Goal: Task Accomplishment & Management: Manage account settings

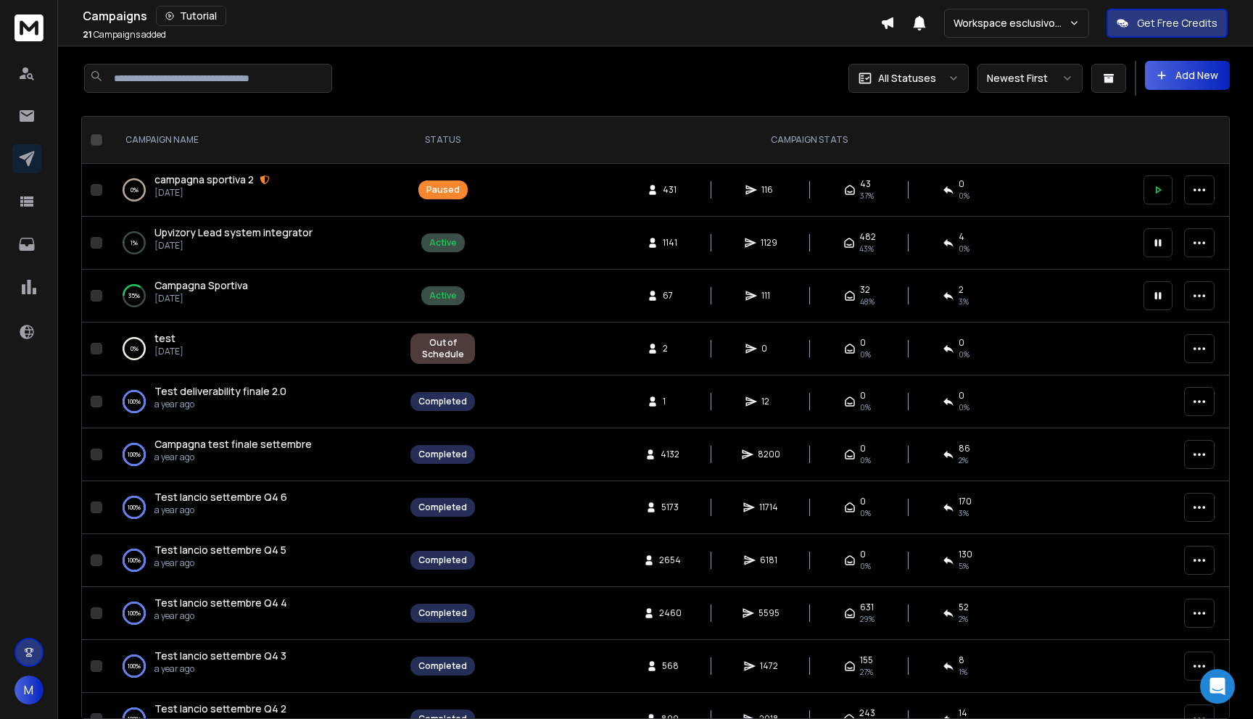
click at [330, 188] on div "0 % campagna sportiva 2 2 days ago" at bounding box center [255, 190] width 265 height 35
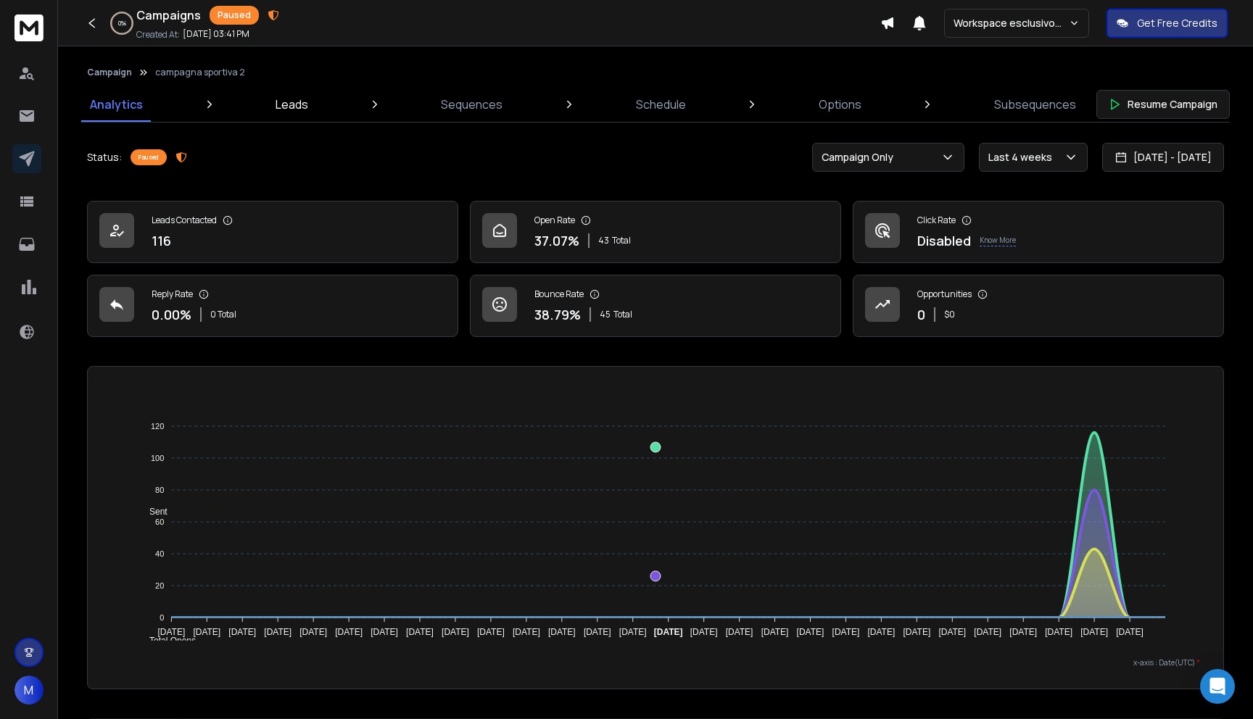
click at [291, 107] on p "Leads" at bounding box center [291, 104] width 33 height 17
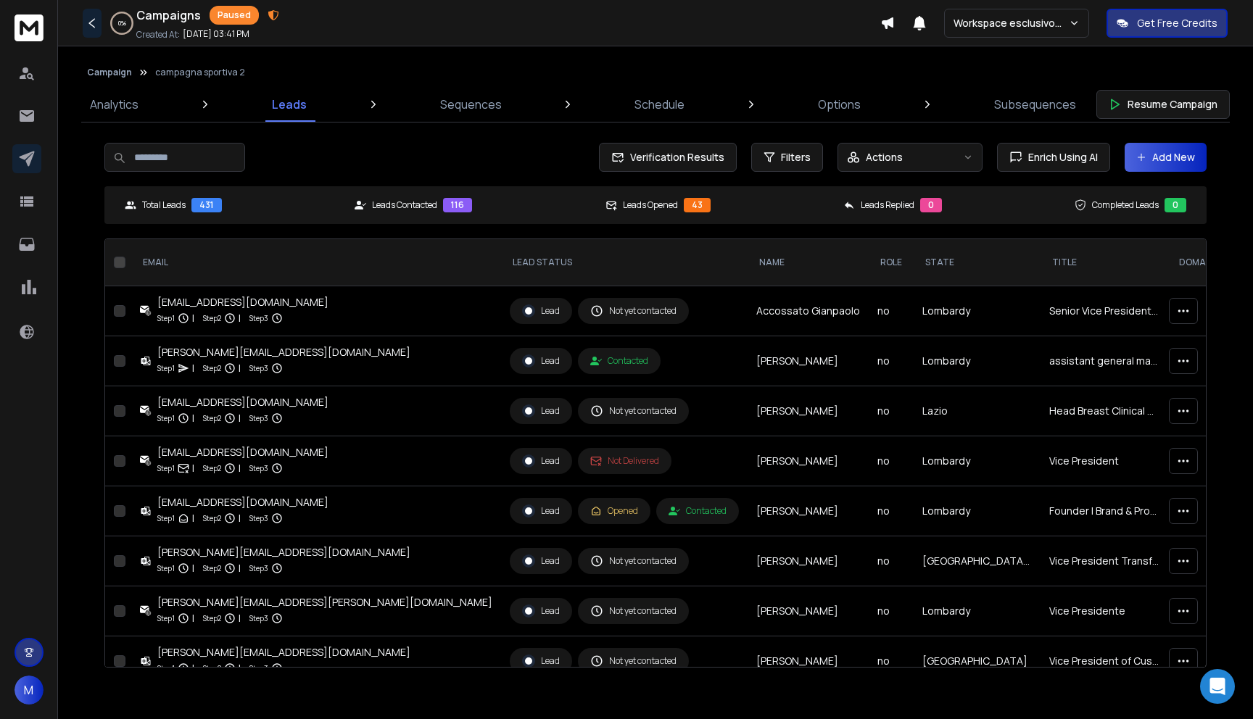
click at [95, 19] on icon at bounding box center [92, 23] width 13 height 13
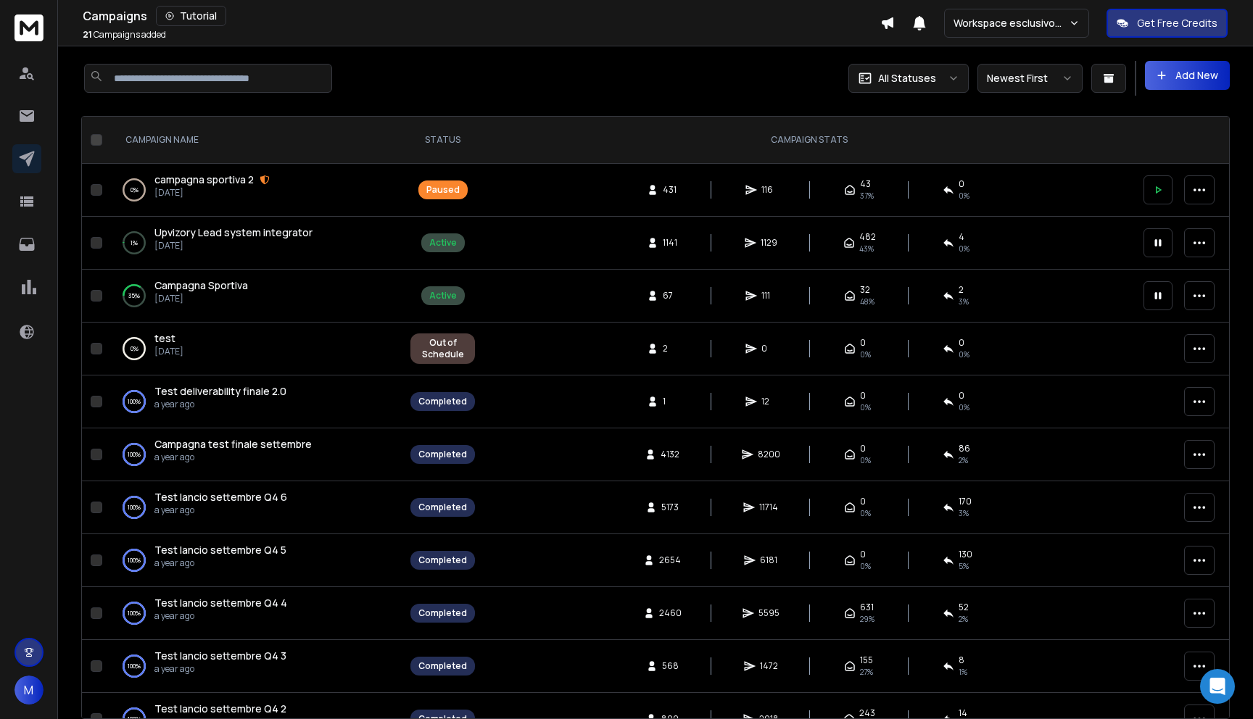
click at [1200, 188] on icon "button" at bounding box center [1199, 190] width 14 height 14
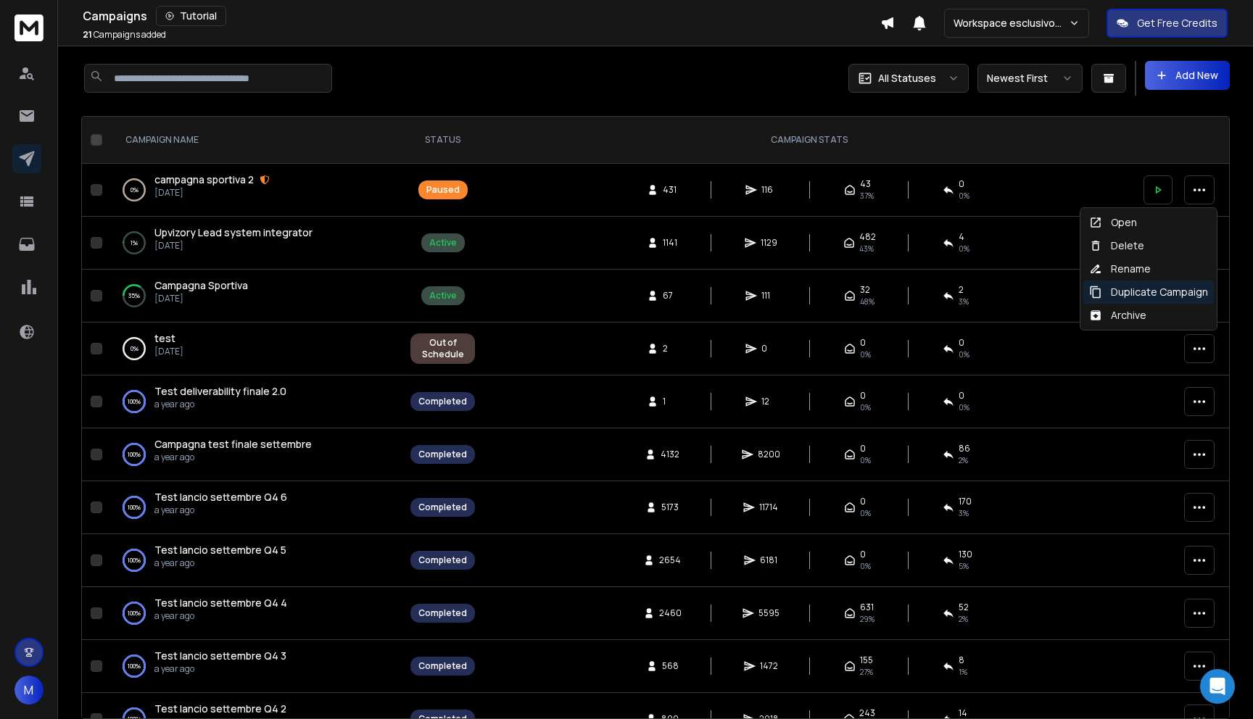
click at [1149, 287] on div "Duplicate Campaign" at bounding box center [1148, 292] width 119 height 14
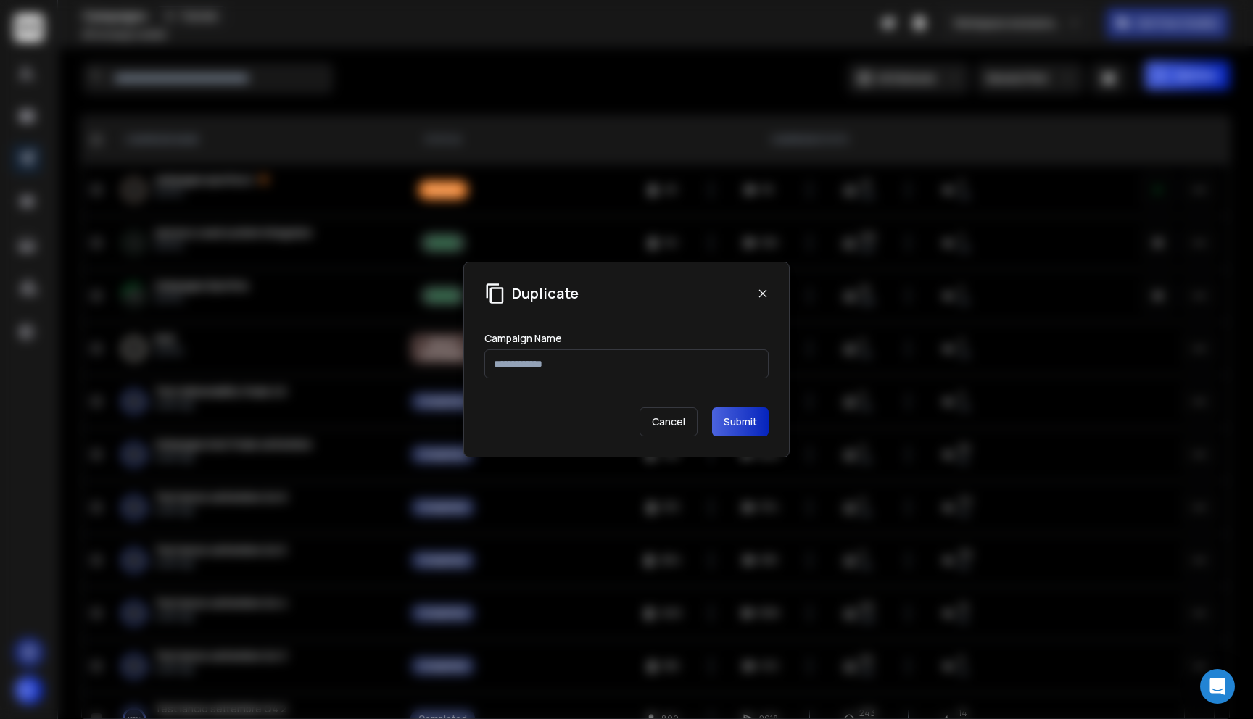
click at [565, 363] on input "text" at bounding box center [626, 363] width 284 height 29
type input "**********"
click at [745, 421] on button "Submit" at bounding box center [740, 421] width 57 height 29
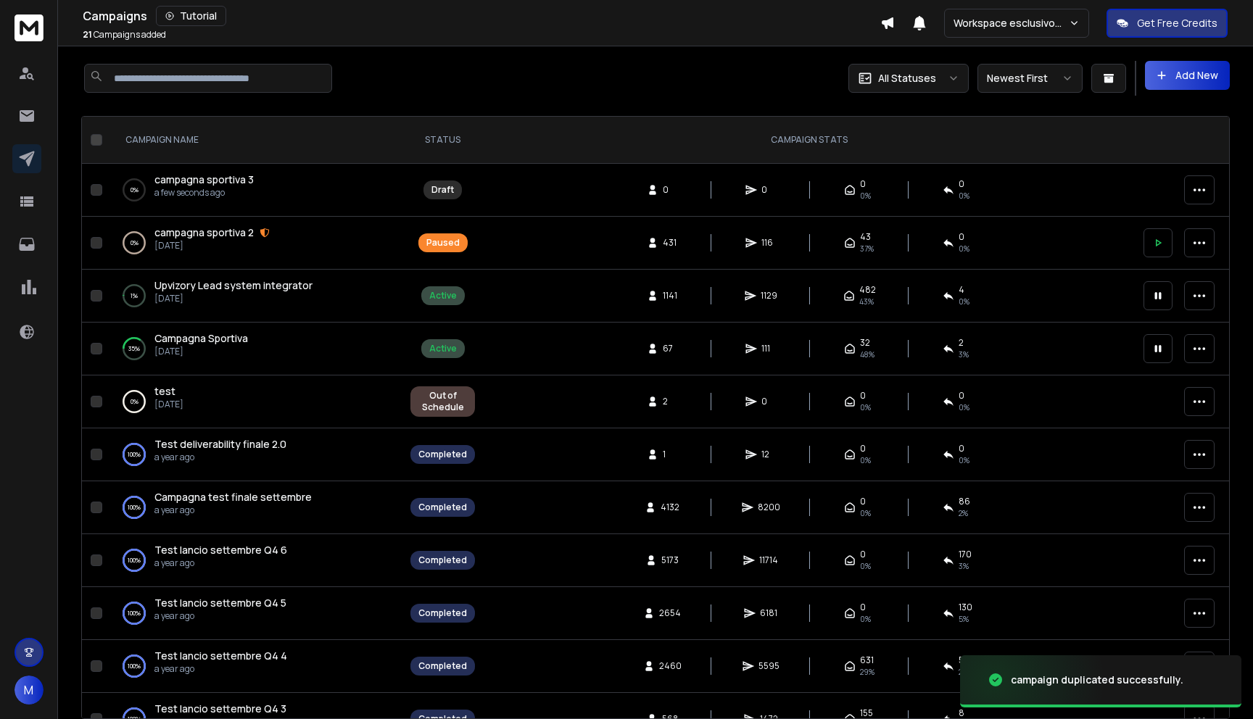
click at [231, 241] on p "2 days ago" at bounding box center [211, 246] width 115 height 12
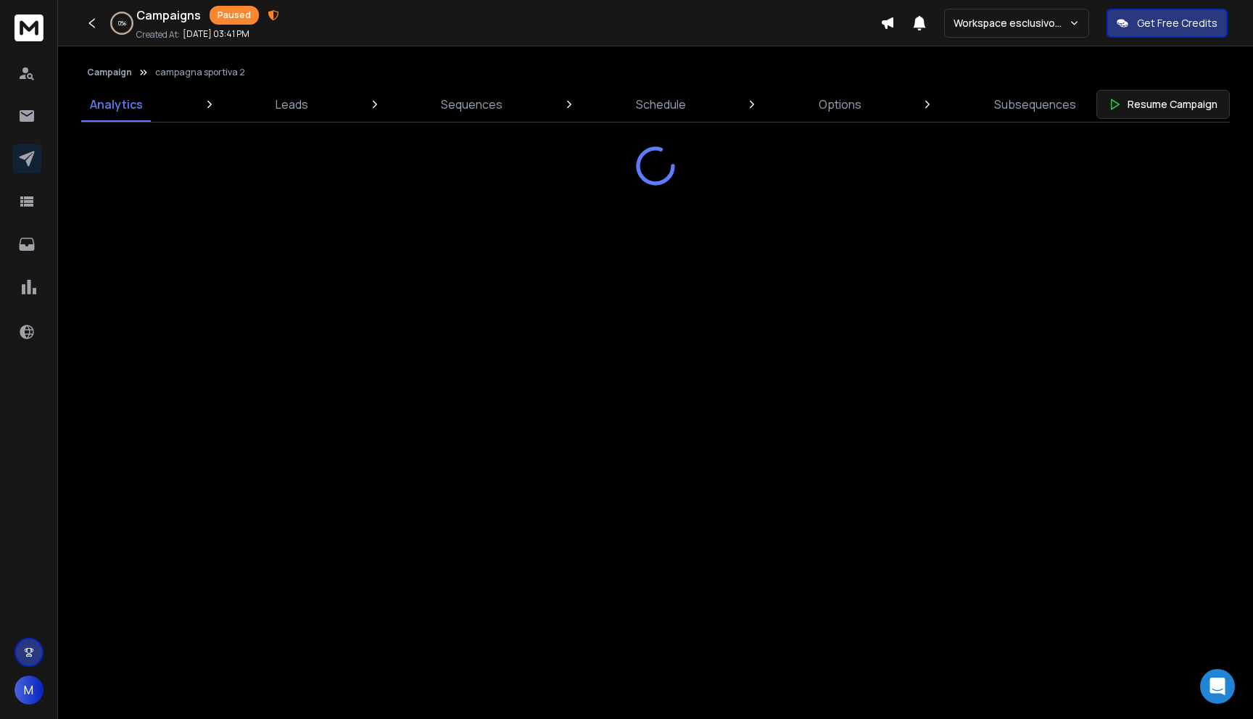
click at [291, 125] on div "Campaign campagna sportiva 2 Analytics Leads Sequences Schedule Options Subsequ…" at bounding box center [655, 464] width 1148 height 807
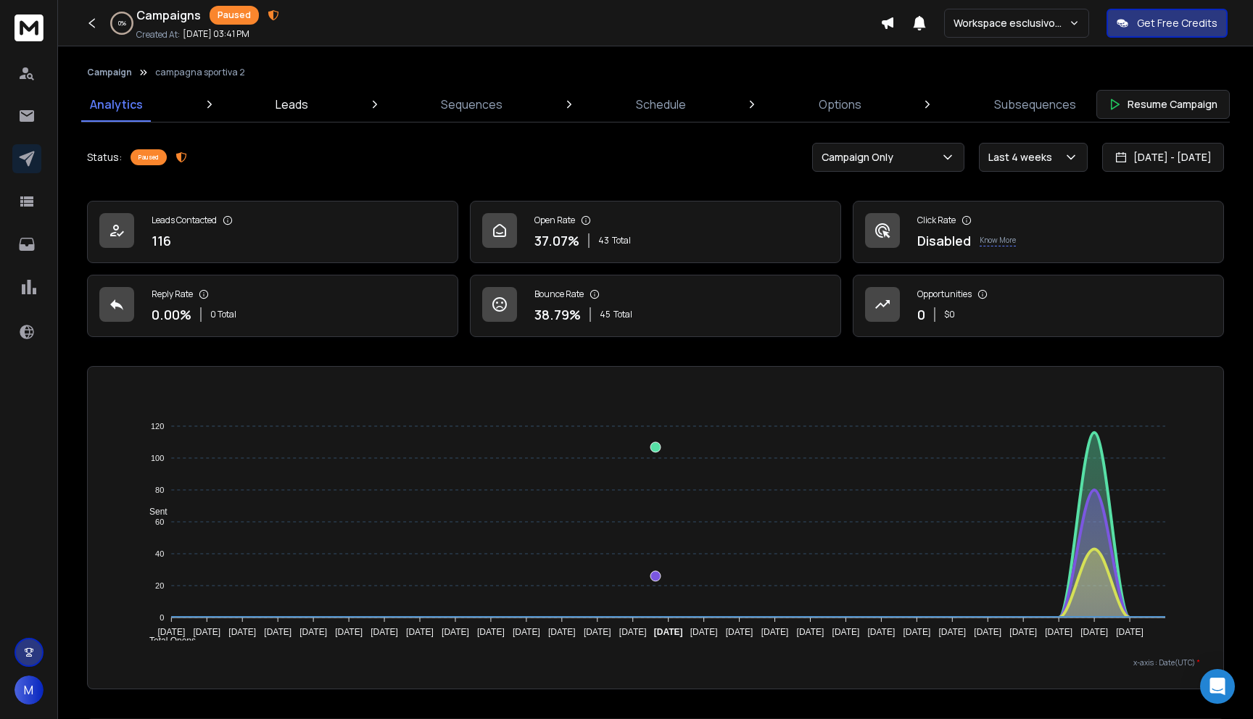
click at [294, 111] on p "Leads" at bounding box center [291, 104] width 33 height 17
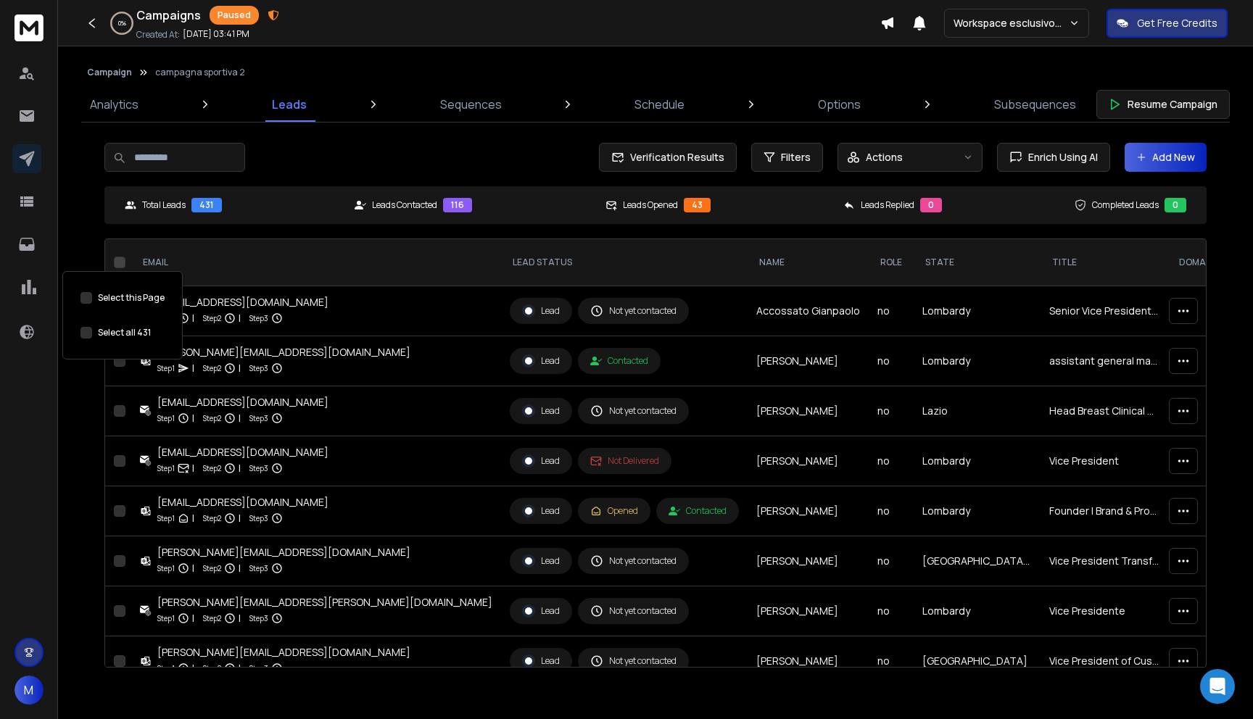
click at [120, 261] on button "Select this Page" at bounding box center [120, 263] width 12 height 12
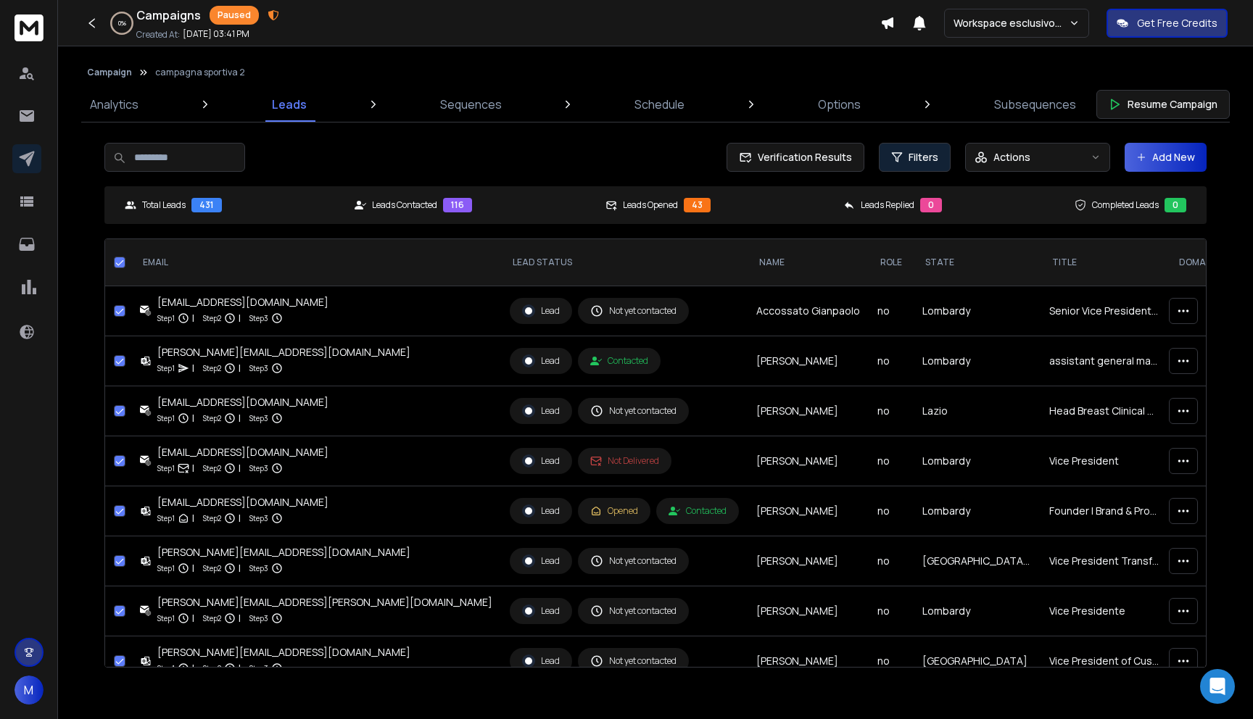
click at [913, 159] on span "Filters" at bounding box center [923, 157] width 30 height 14
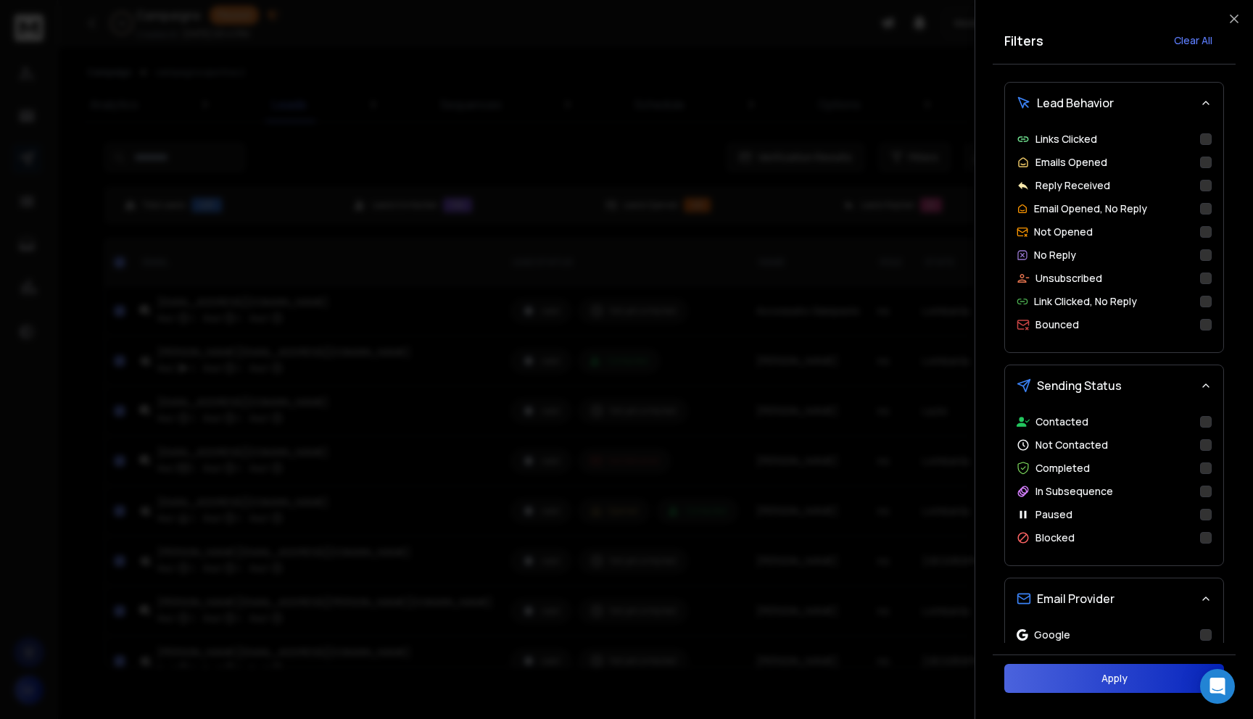
click at [1207, 453] on div "Contacted Not Contacted Completed In Subsequence Paused Blocked" at bounding box center [1114, 490] width 218 height 151
click at [1200, 449] on button "Not Contacted" at bounding box center [1206, 445] width 12 height 12
click at [1108, 680] on button "Apply" at bounding box center [1114, 678] width 220 height 29
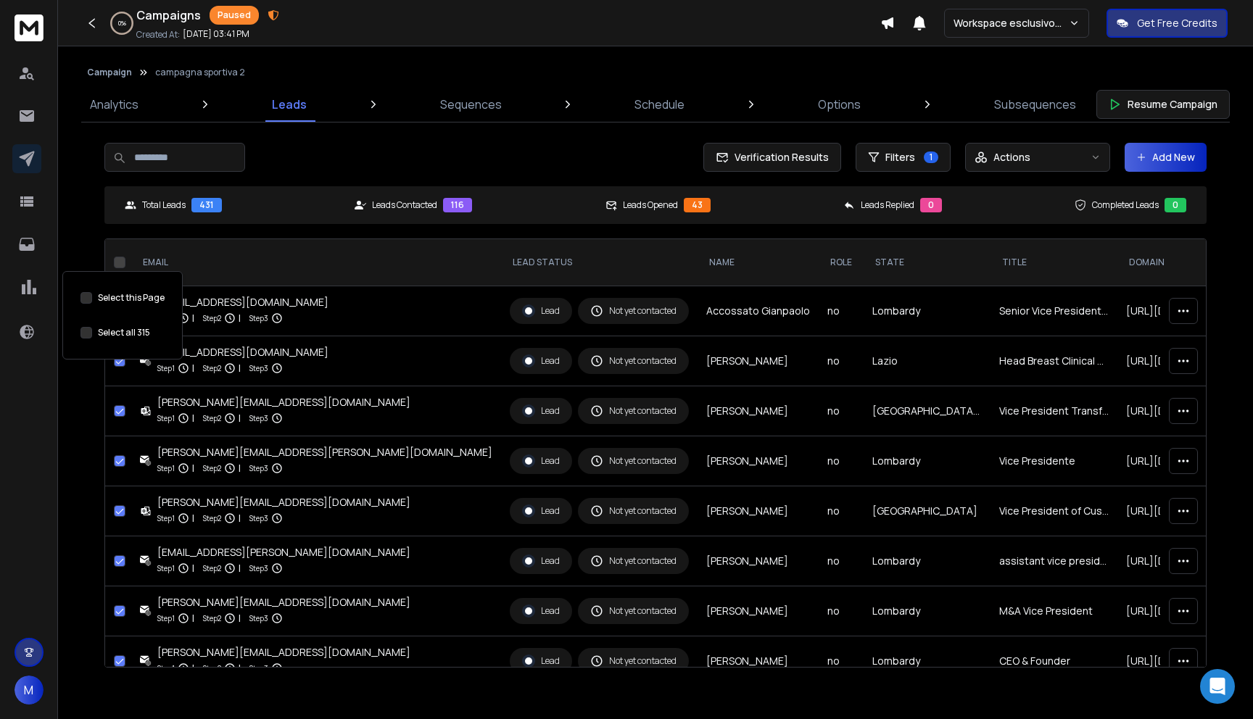
click at [86, 328] on button "Select this Page" at bounding box center [86, 333] width 12 height 12
click at [913, 154] on span "Filters" at bounding box center [900, 157] width 30 height 14
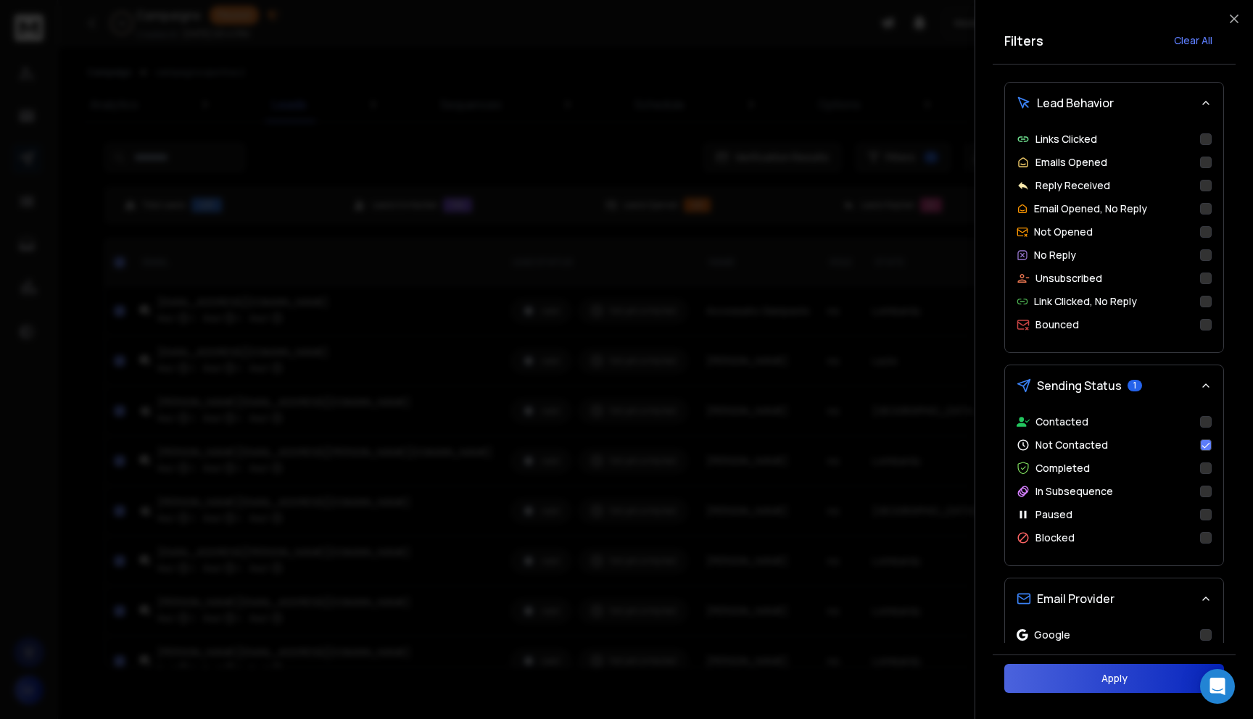
click at [1208, 535] on button "Blocked" at bounding box center [1206, 538] width 12 height 12
click at [1208, 532] on button "Blocked" at bounding box center [1206, 538] width 12 height 12
click at [837, 394] on div at bounding box center [626, 359] width 1253 height 719
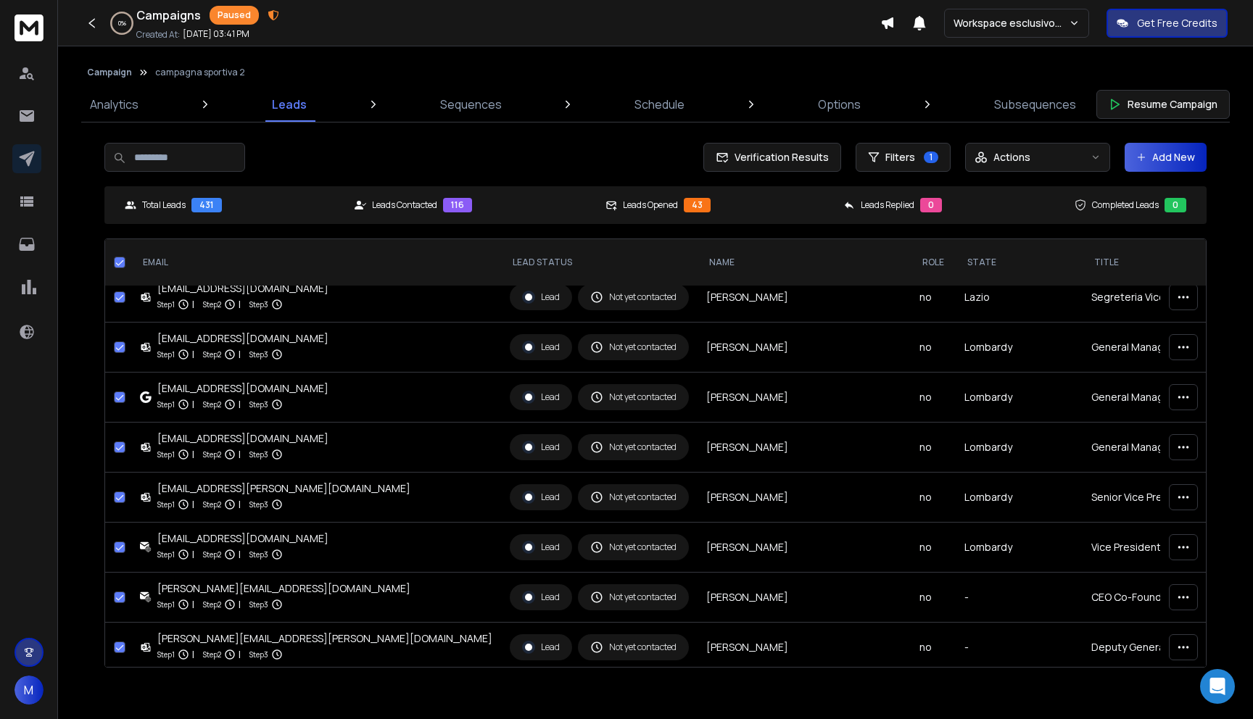
scroll to position [8882, 0]
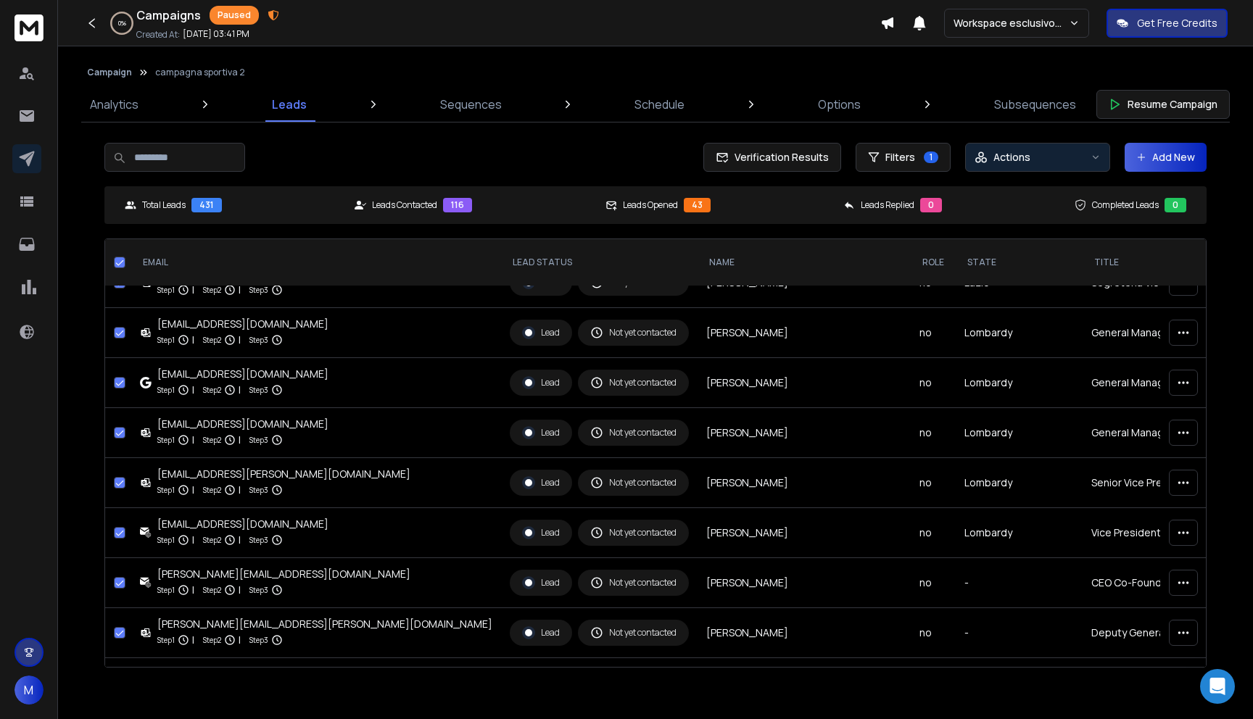
click at [1027, 158] on p "Actions" at bounding box center [1011, 157] width 37 height 14
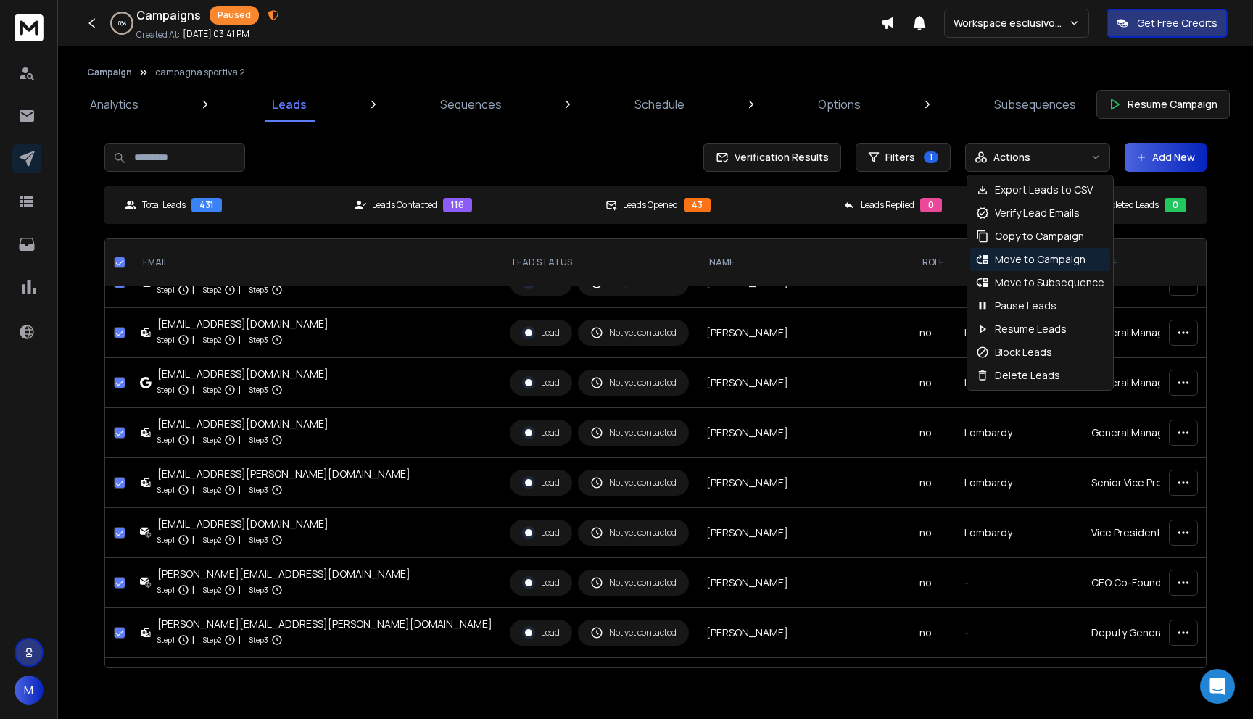
click at [1043, 260] on p "Move to Campaign" at bounding box center [1040, 259] width 91 height 14
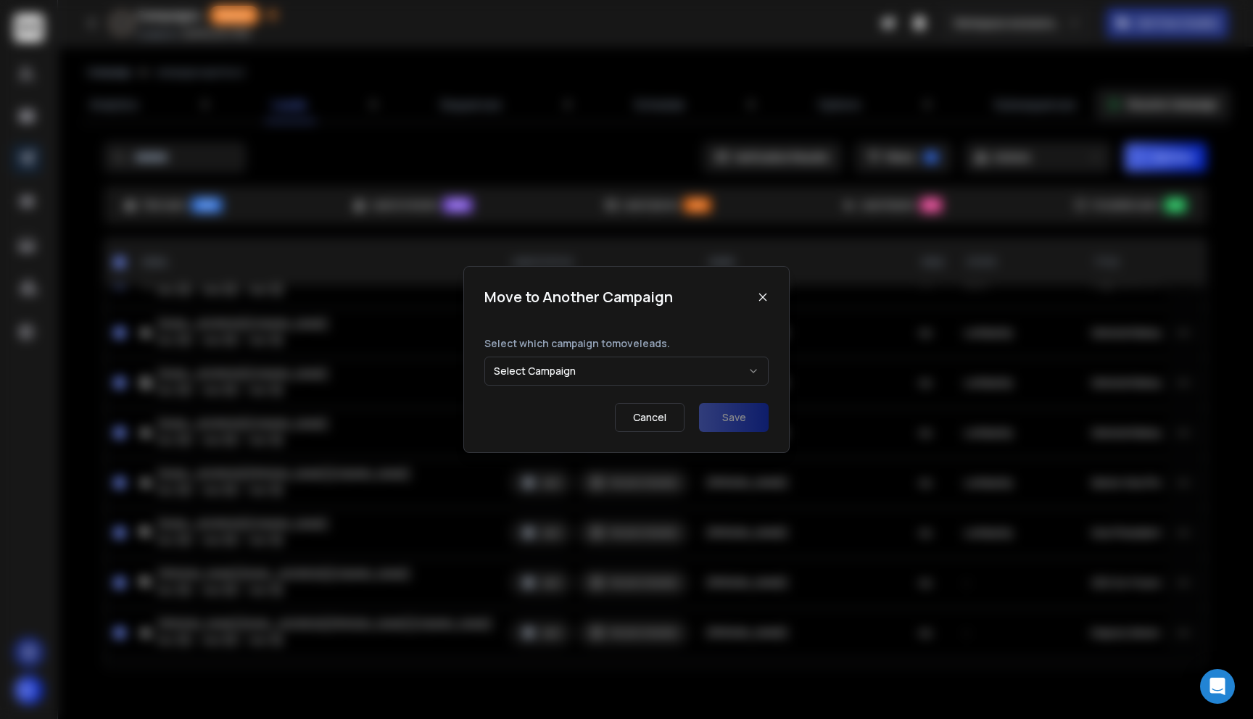
click at [688, 382] on button "Select Campaign" at bounding box center [626, 371] width 284 height 29
click at [725, 420] on button "Save" at bounding box center [734, 417] width 70 height 29
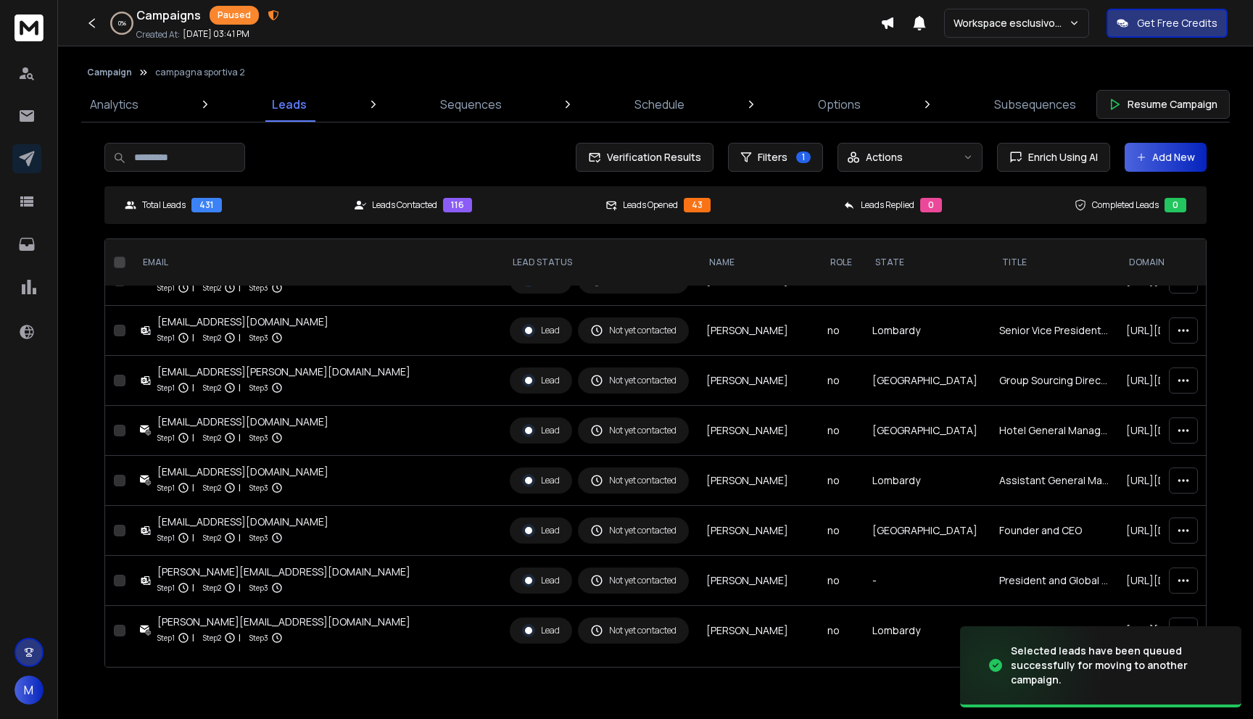
scroll to position [2131, 0]
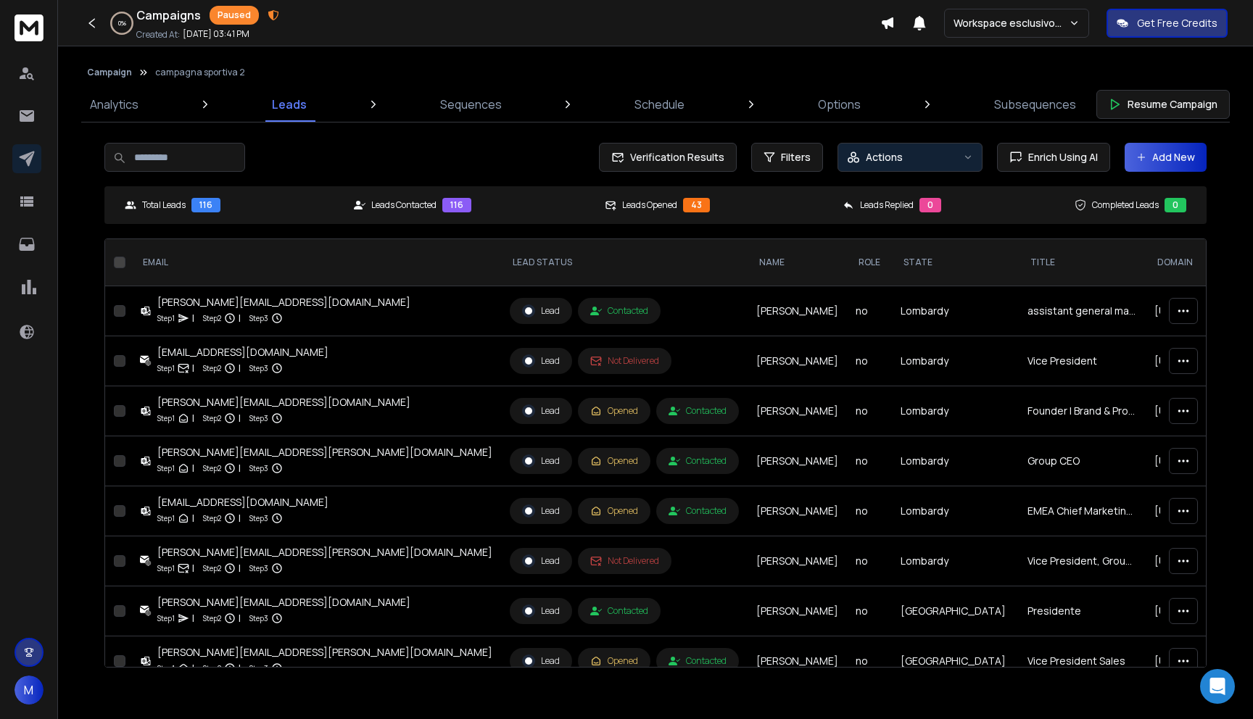
click at [889, 159] on p "Actions" at bounding box center [884, 157] width 37 height 14
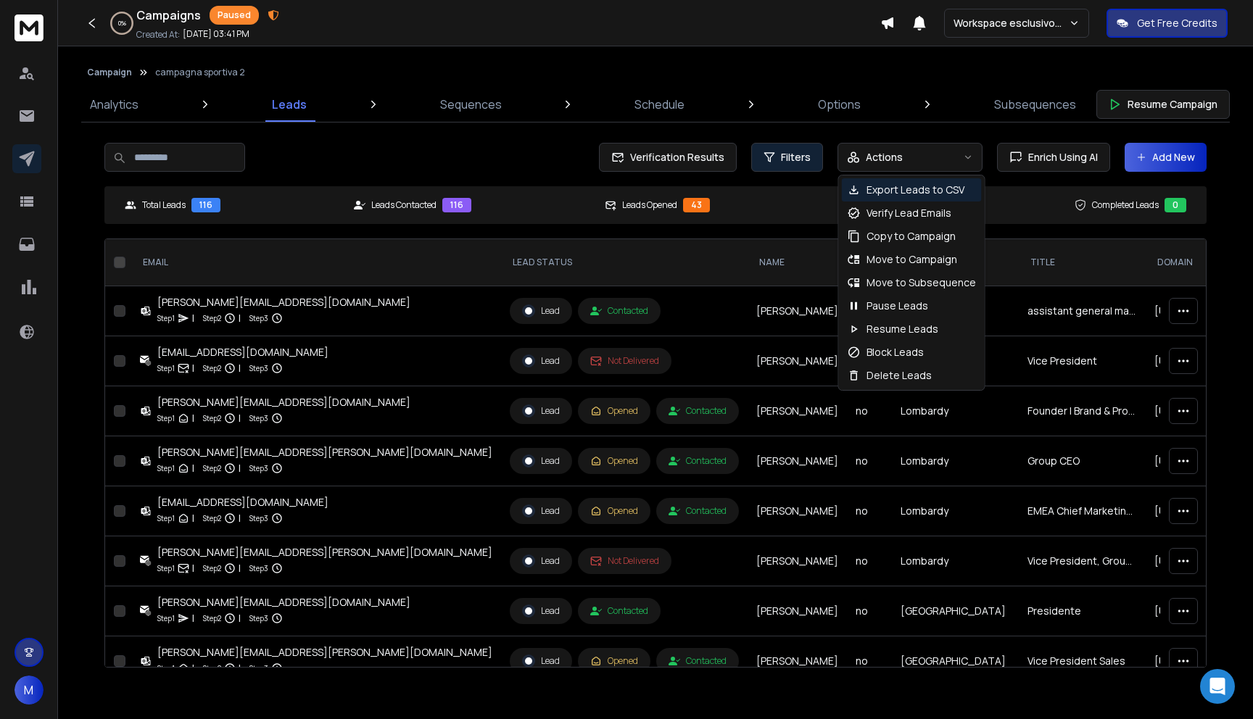
click at [803, 163] on span "Filters" at bounding box center [796, 157] width 30 height 14
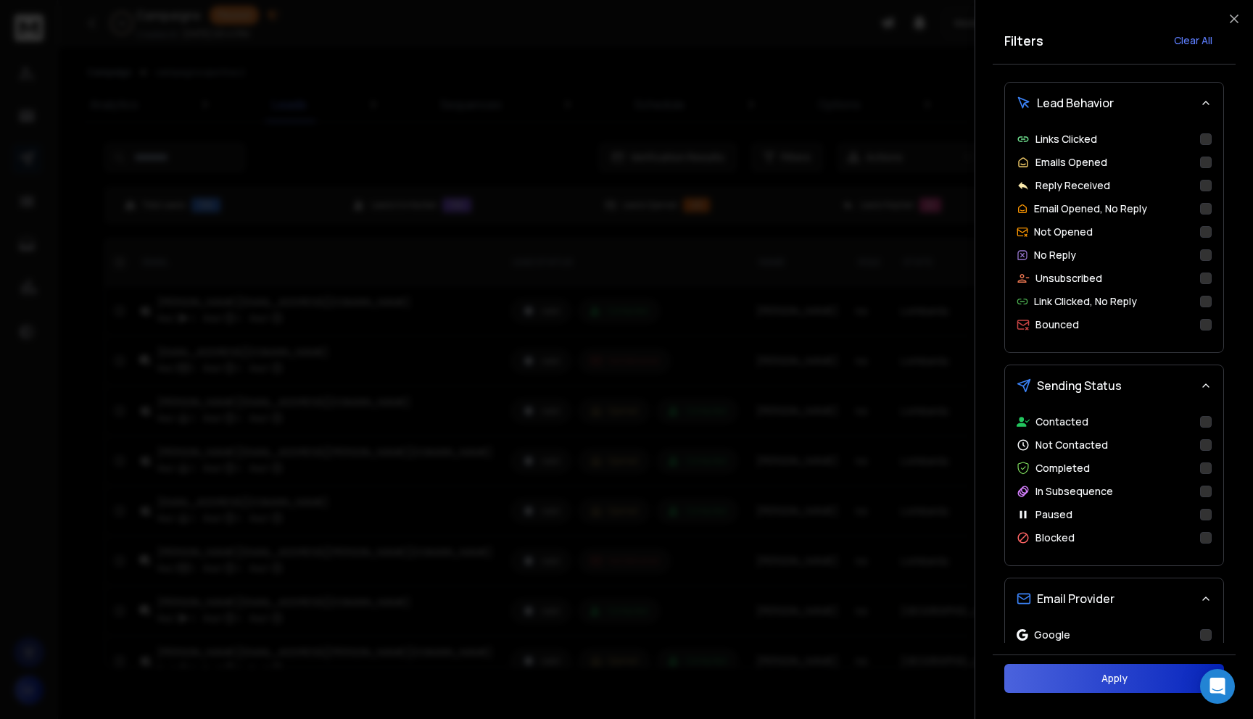
click at [1204, 333] on div "Links Clicked Emails Opened Reply Received Email Opened, No Reply Not Opened No…" at bounding box center [1114, 242] width 218 height 220
click at [1206, 325] on button "Bounced" at bounding box center [1206, 325] width 12 height 12
click at [1095, 679] on button "Apply" at bounding box center [1114, 678] width 220 height 29
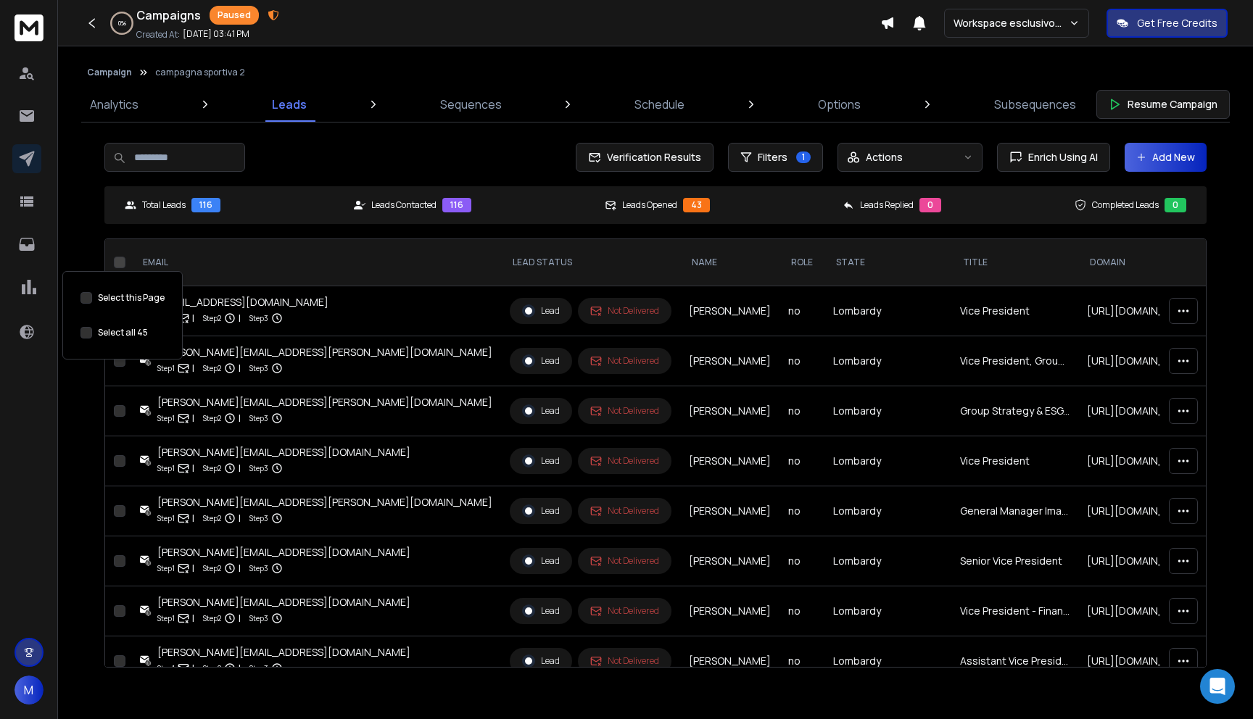
click at [87, 330] on button "Select this Page" at bounding box center [86, 333] width 12 height 12
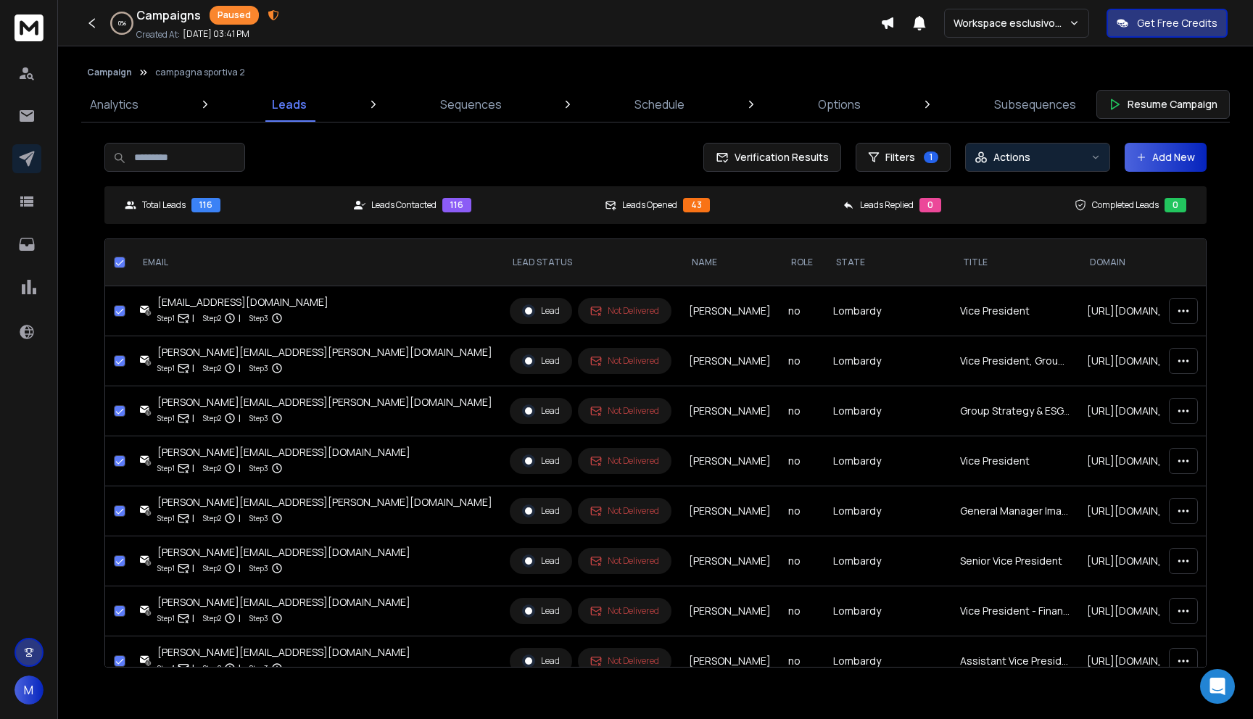
click at [1053, 158] on div "Actions" at bounding box center [1029, 157] width 110 height 14
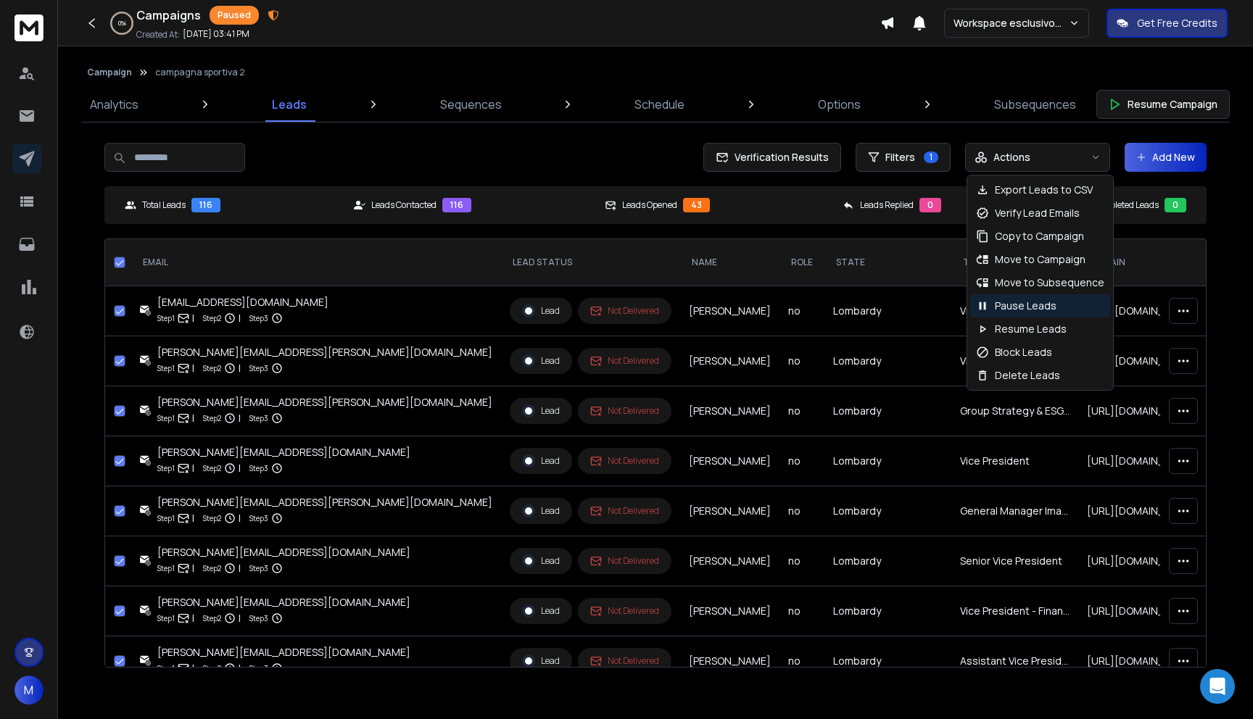
click at [1048, 304] on p "Pause Leads" at bounding box center [1026, 306] width 62 height 14
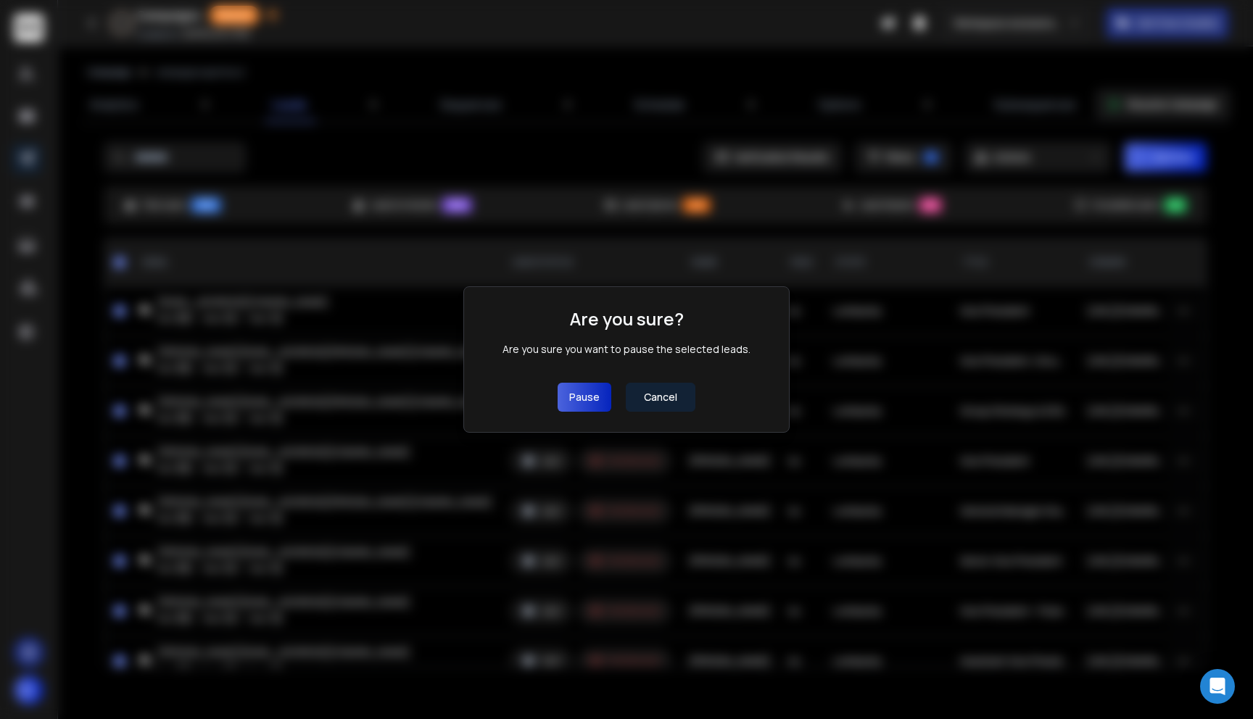
click at [583, 390] on button "Pause" at bounding box center [584, 397] width 54 height 29
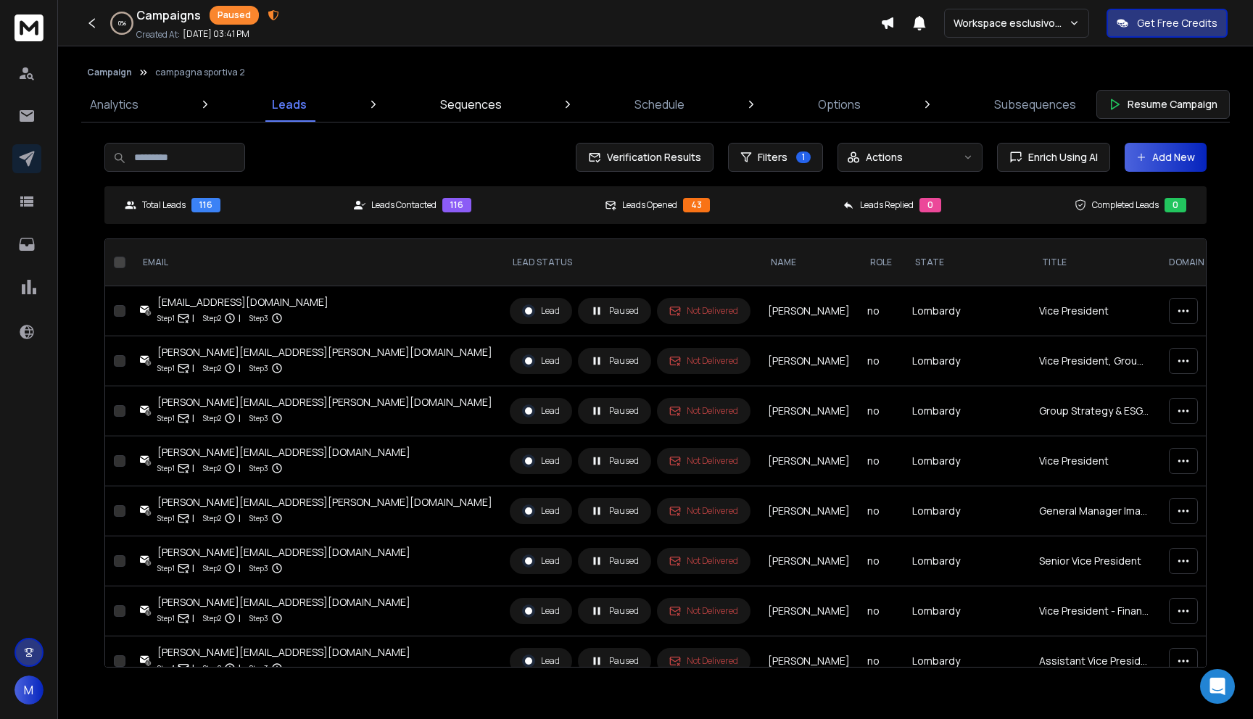
click at [468, 99] on p "Sequences" at bounding box center [471, 104] width 62 height 17
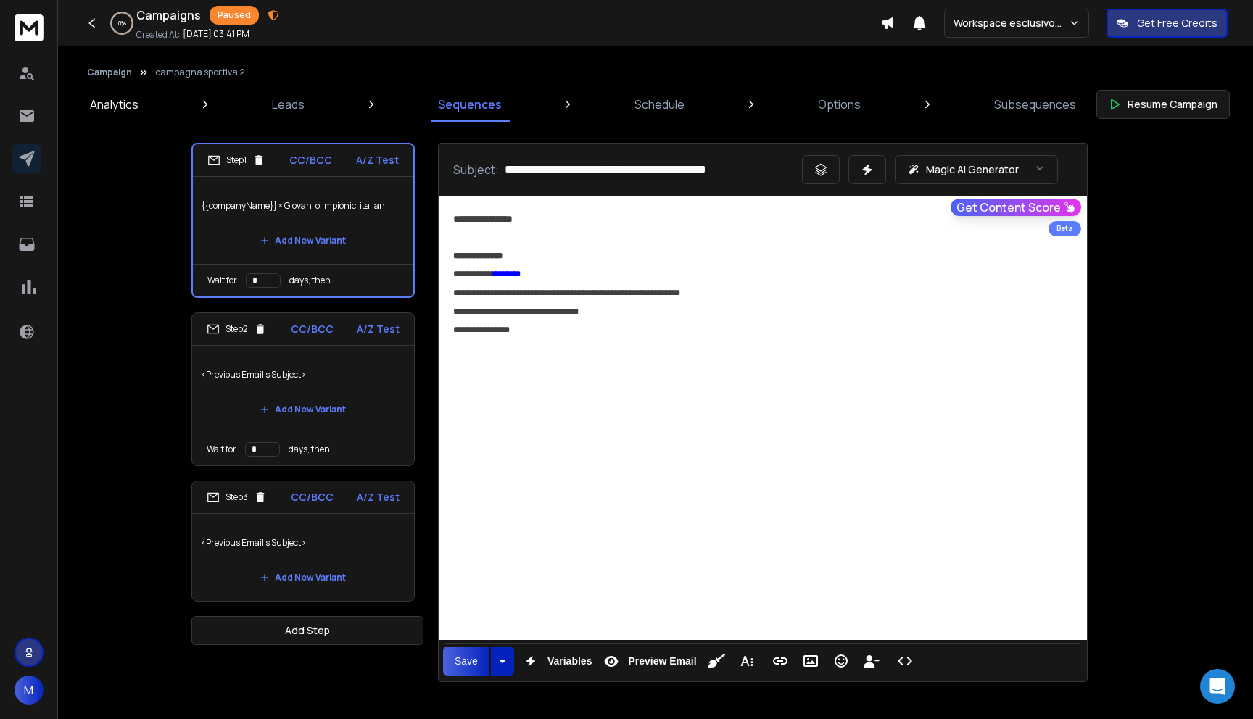
click at [127, 97] on p "Analytics" at bounding box center [114, 104] width 49 height 17
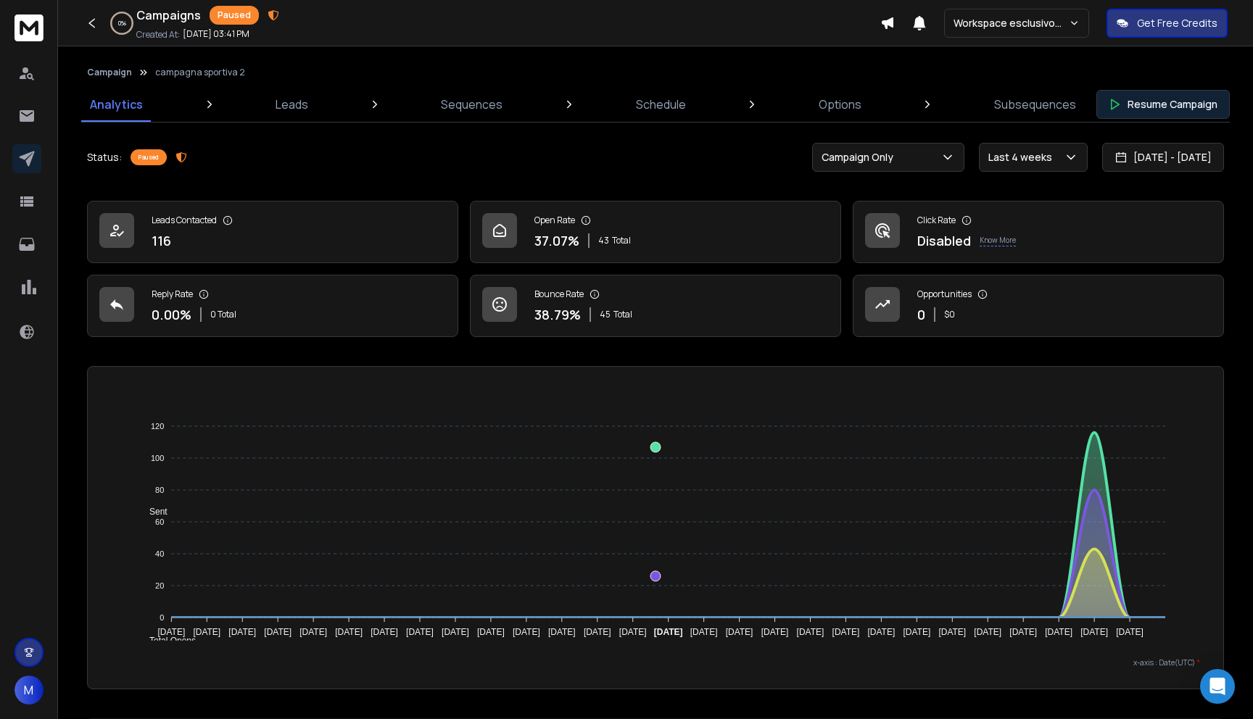
click at [1142, 103] on button "Resume Campaign" at bounding box center [1162, 104] width 133 height 29
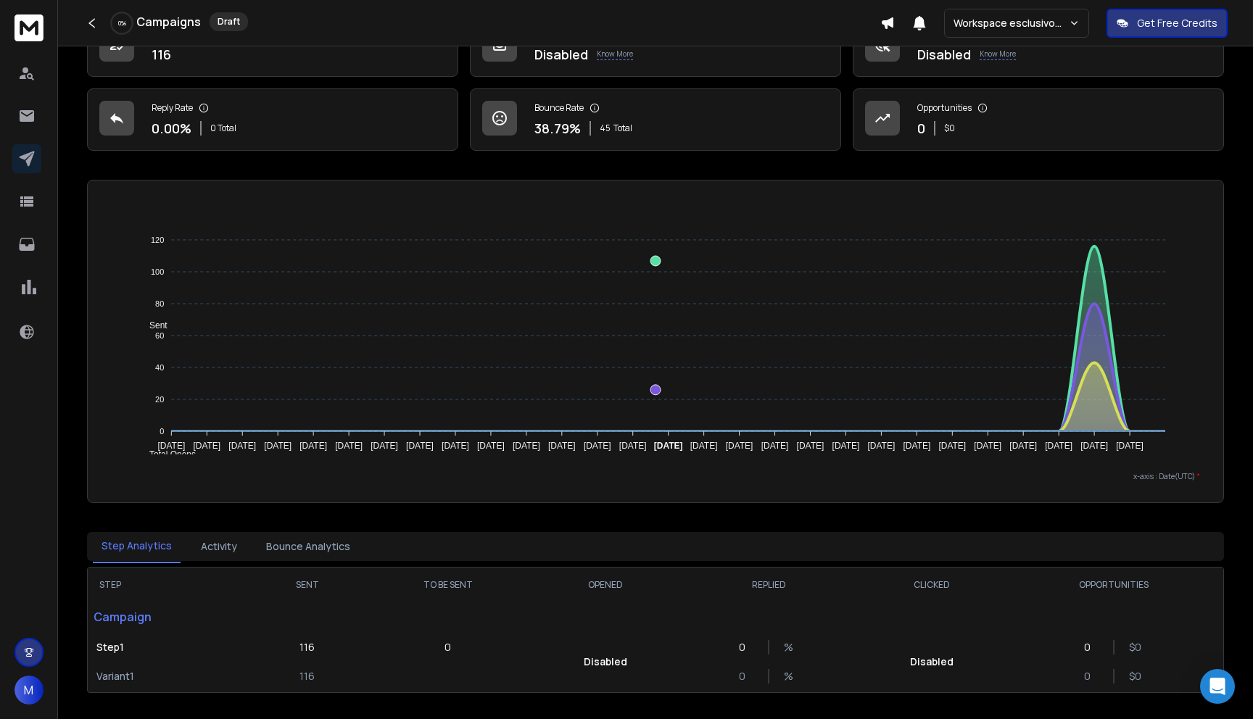
scroll to position [186, 0]
click at [229, 550] on button "Activity" at bounding box center [219, 547] width 54 height 32
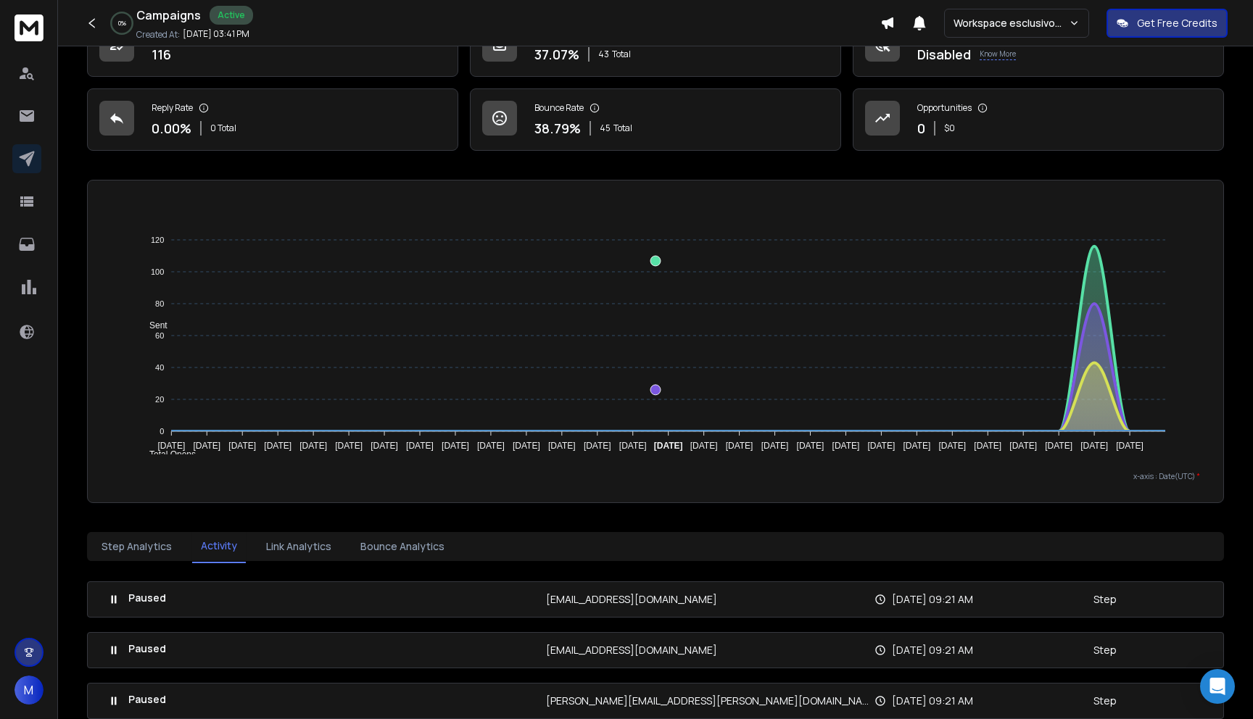
click at [136, 539] on button "Step Analytics" at bounding box center [137, 547] width 88 height 32
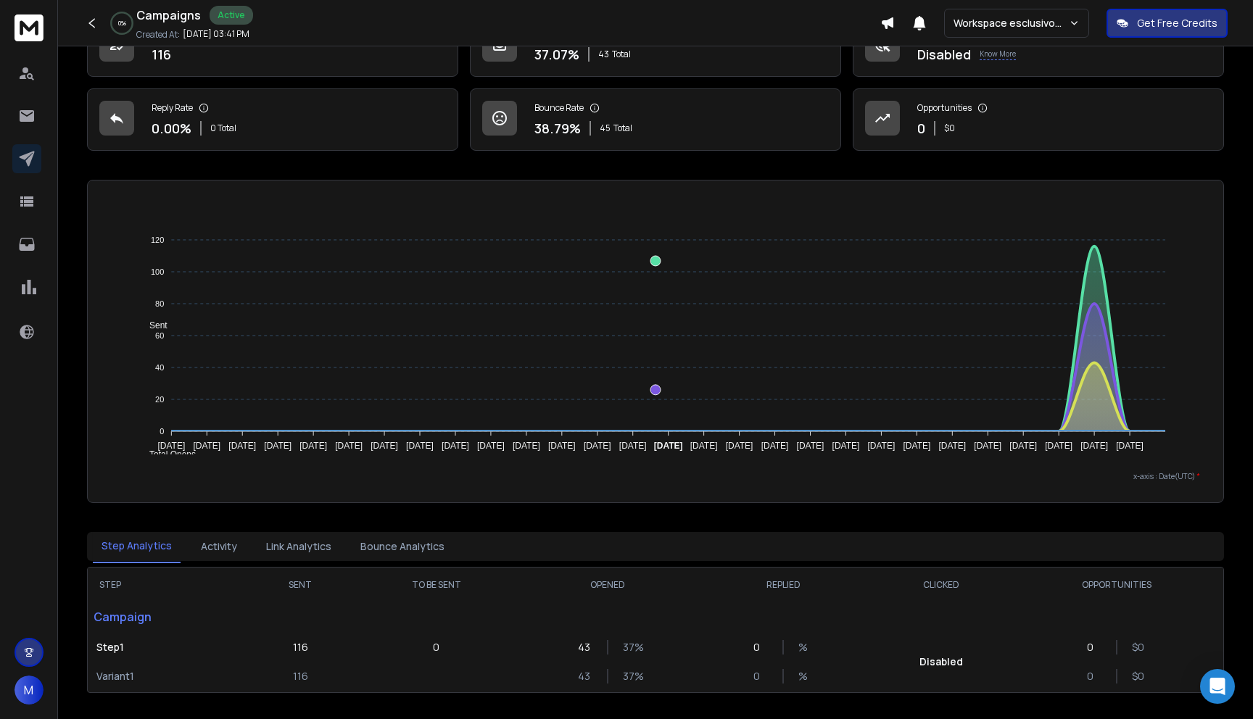
scroll to position [0, 0]
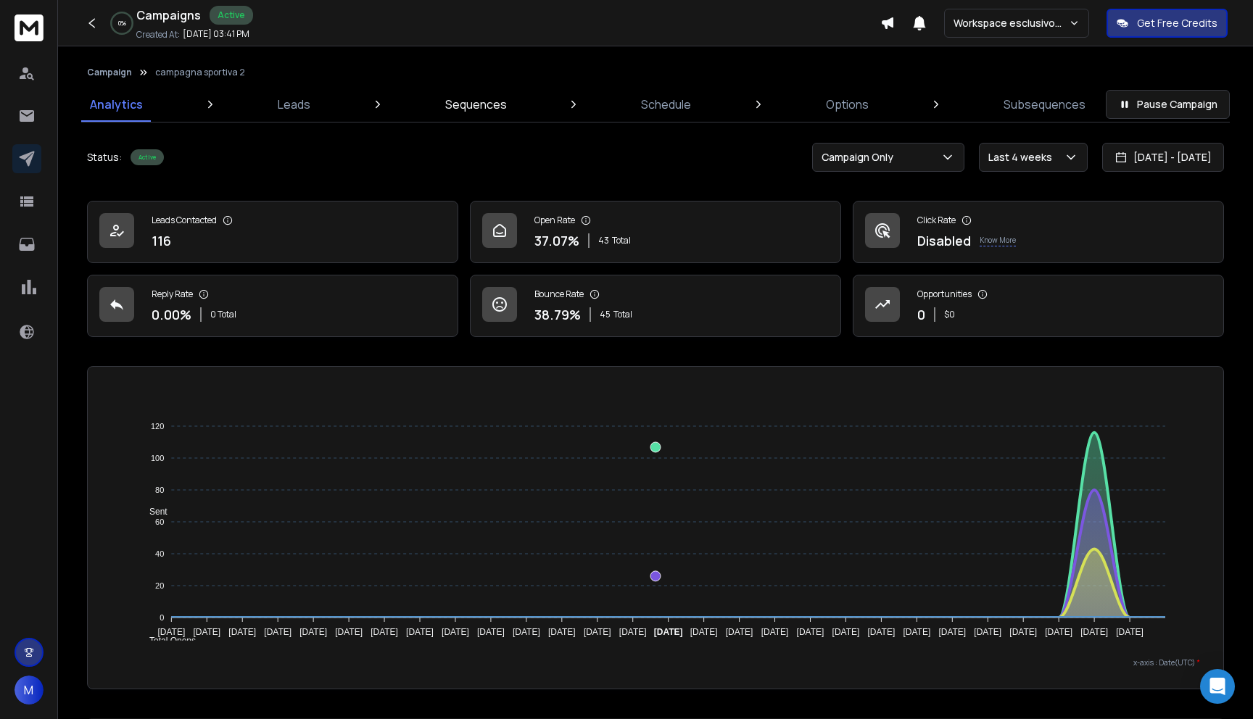
click at [506, 102] on link "Sequences" at bounding box center [475, 104] width 79 height 35
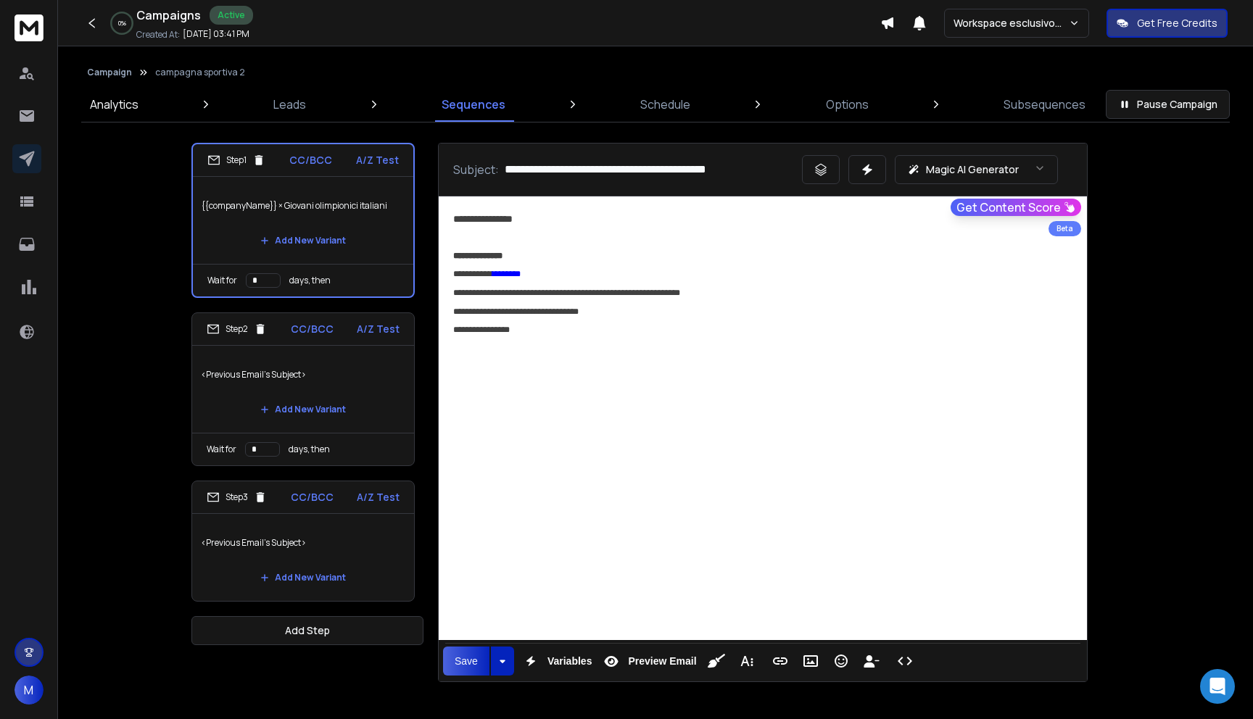
click at [126, 102] on p "Analytics" at bounding box center [114, 104] width 49 height 17
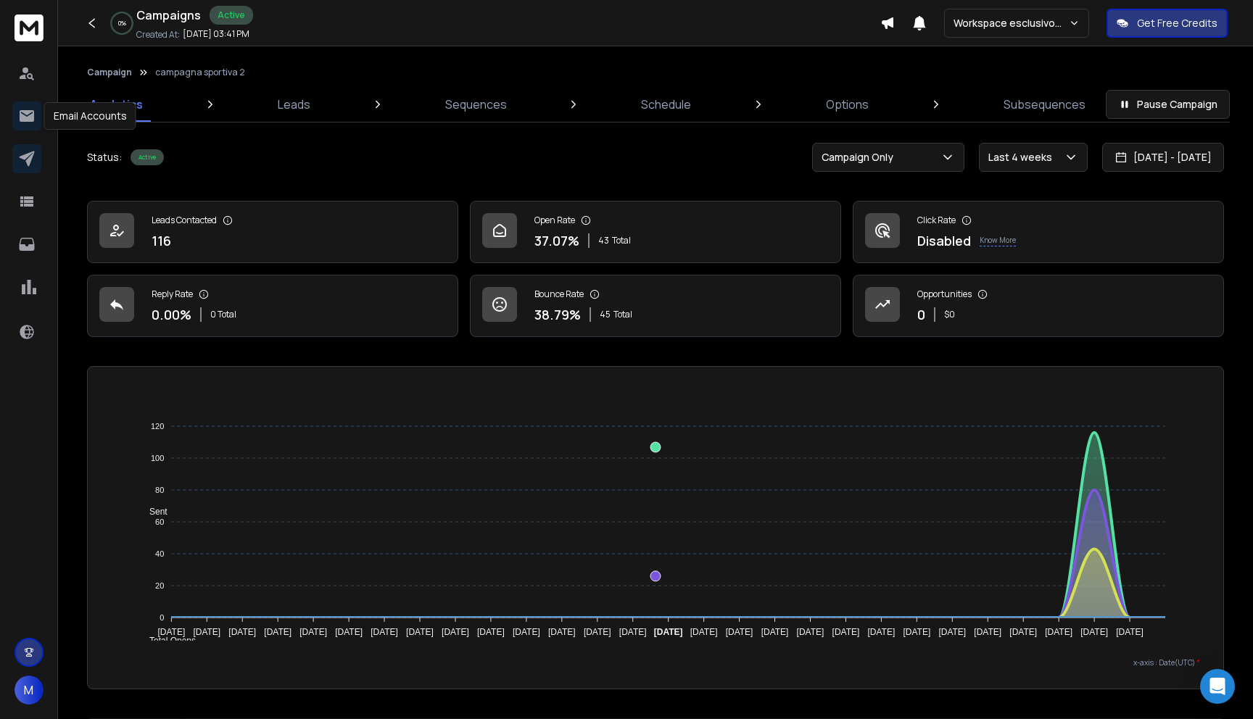
click at [36, 117] on link at bounding box center [26, 115] width 29 height 29
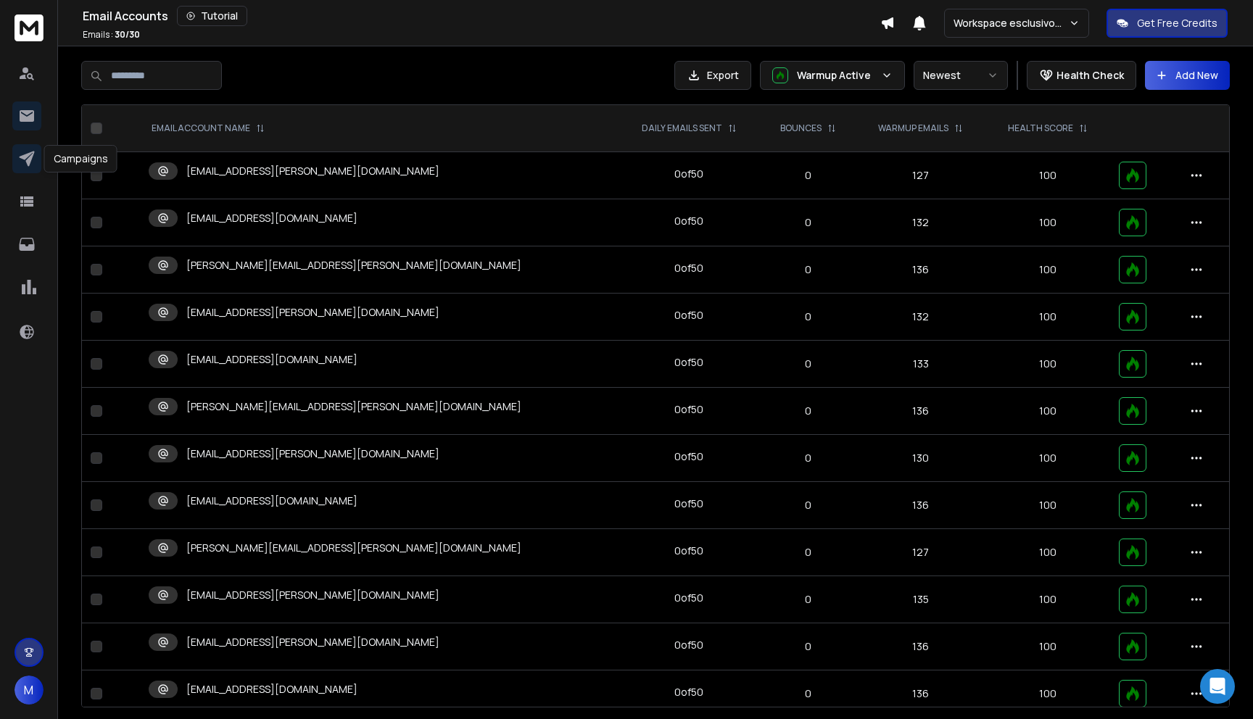
click at [36, 149] on link at bounding box center [26, 158] width 29 height 29
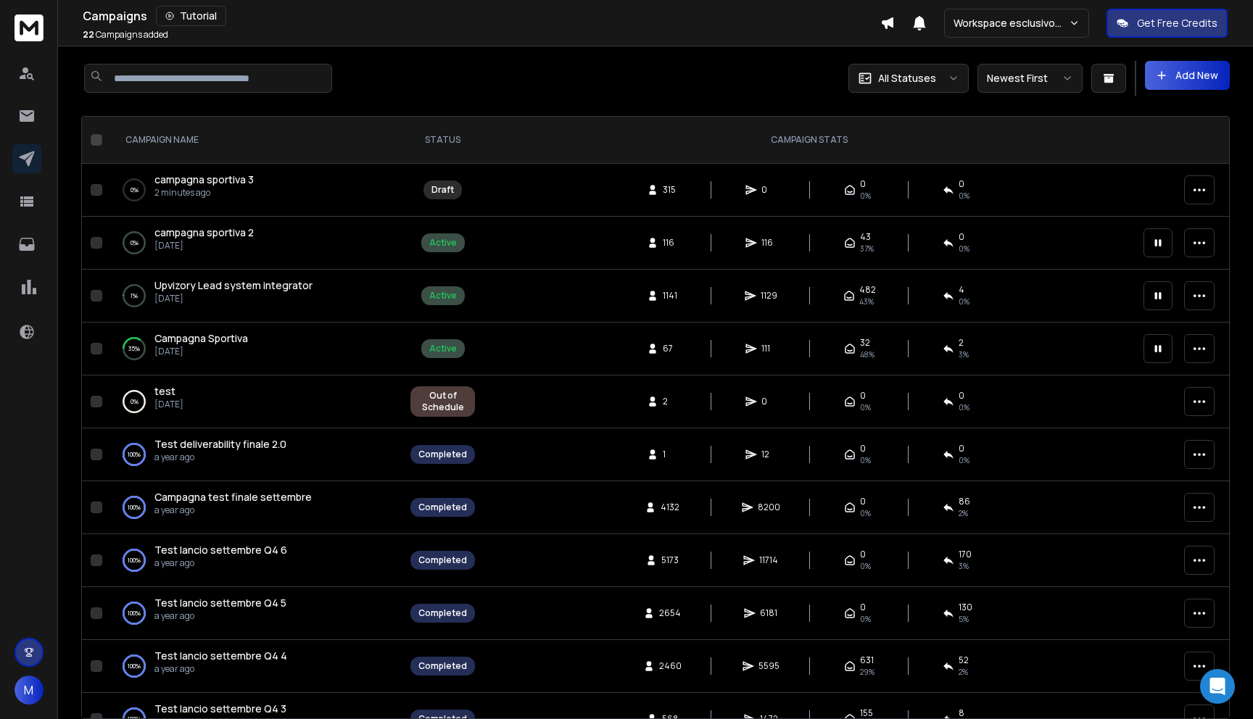
click at [277, 284] on span "Upvizory Lead system integrator" at bounding box center [233, 285] width 158 height 14
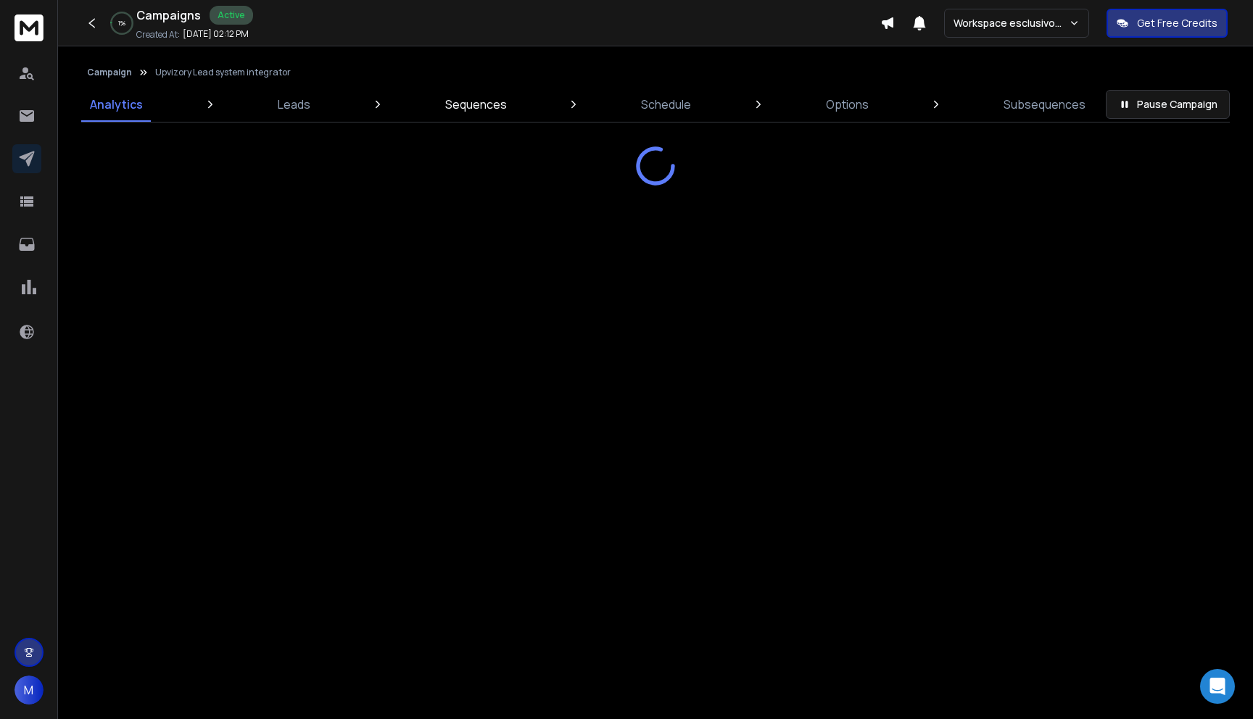
click at [466, 96] on p "Sequences" at bounding box center [476, 104] width 62 height 17
